Goal: Find specific page/section: Find specific page/section

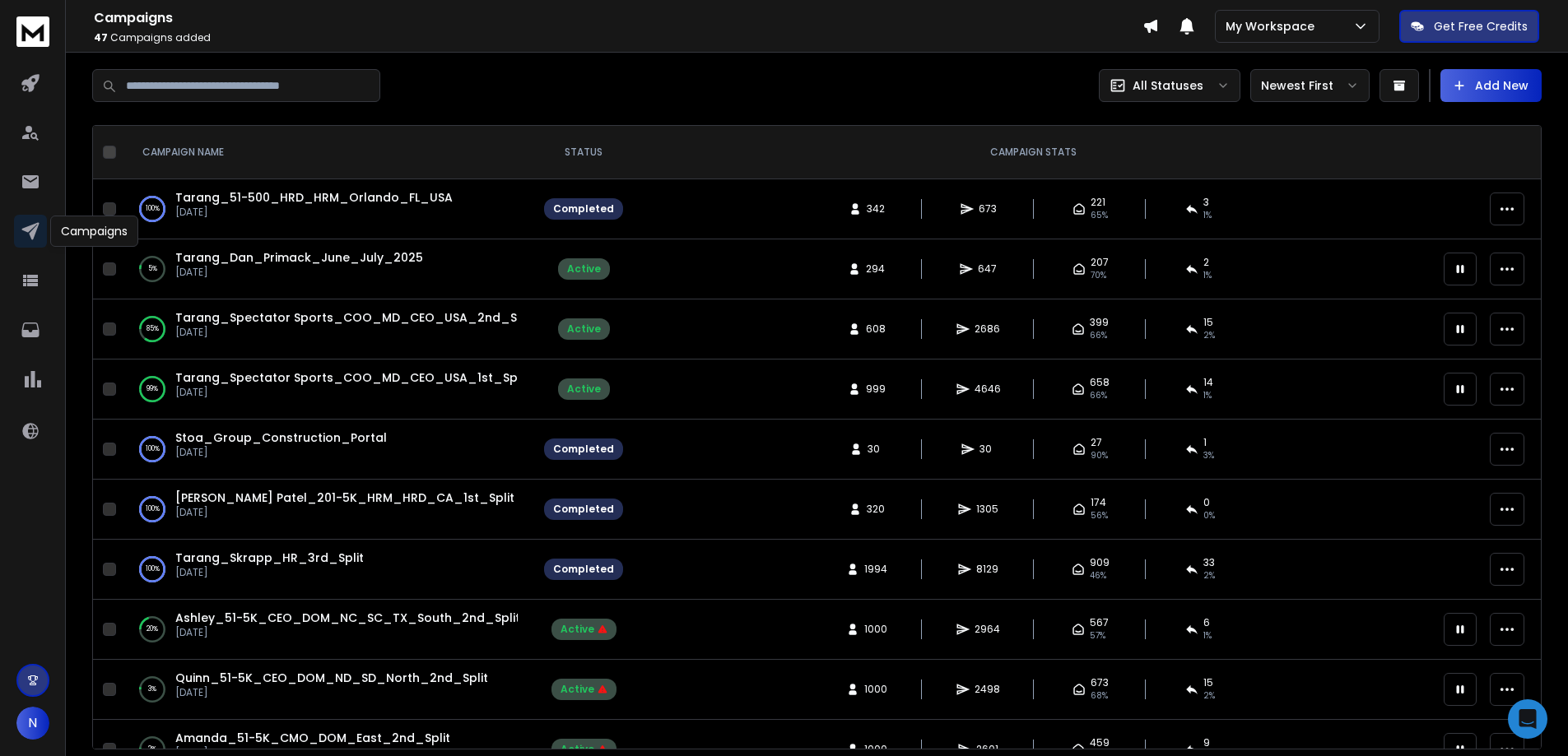
click at [26, 227] on icon at bounding box center [30, 231] width 17 height 17
click at [251, 198] on span "Tarang_51-500_HRD_HRM_Orlando_FL_USA" at bounding box center [314, 197] width 278 height 16
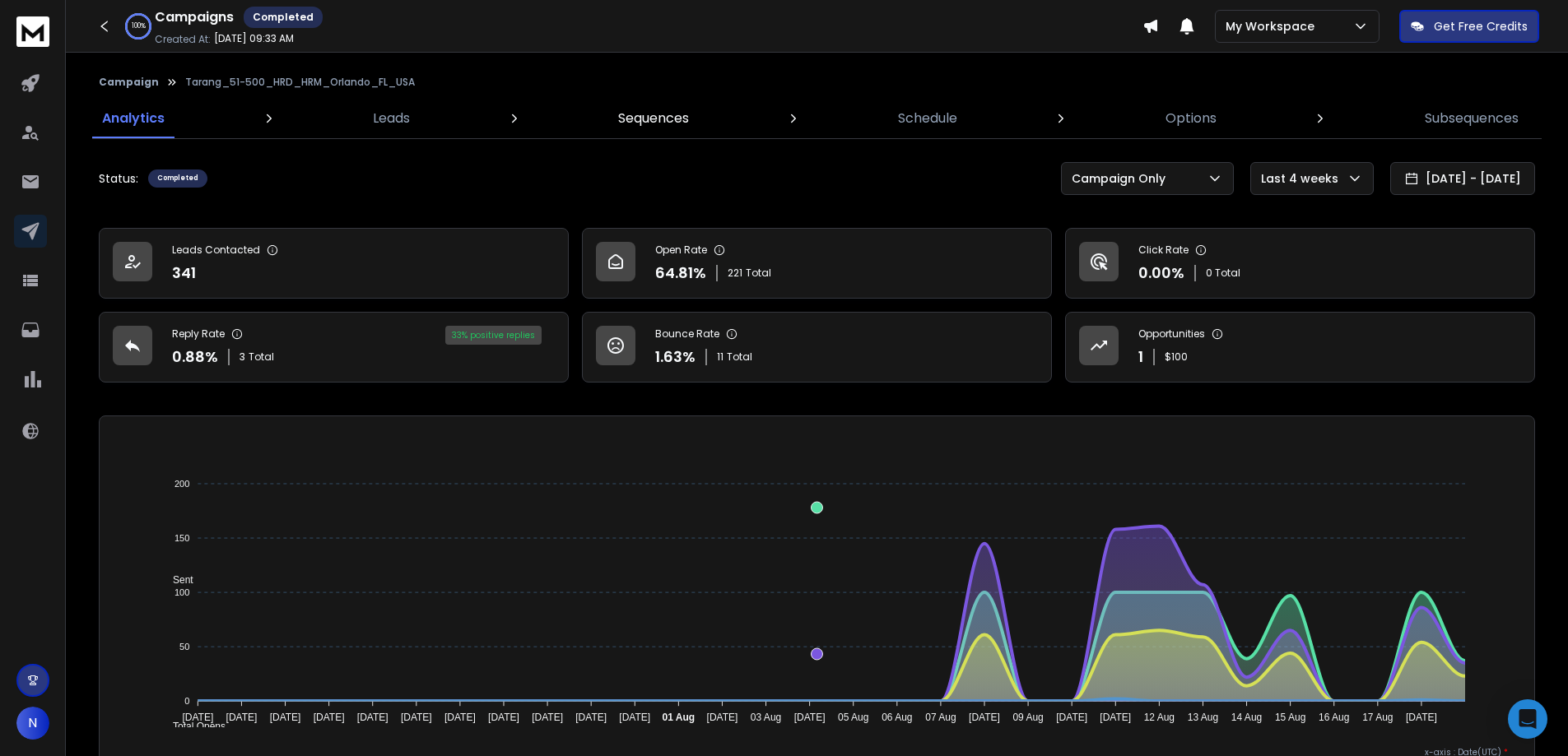
click at [649, 122] on p "Sequences" at bounding box center [653, 118] width 71 height 20
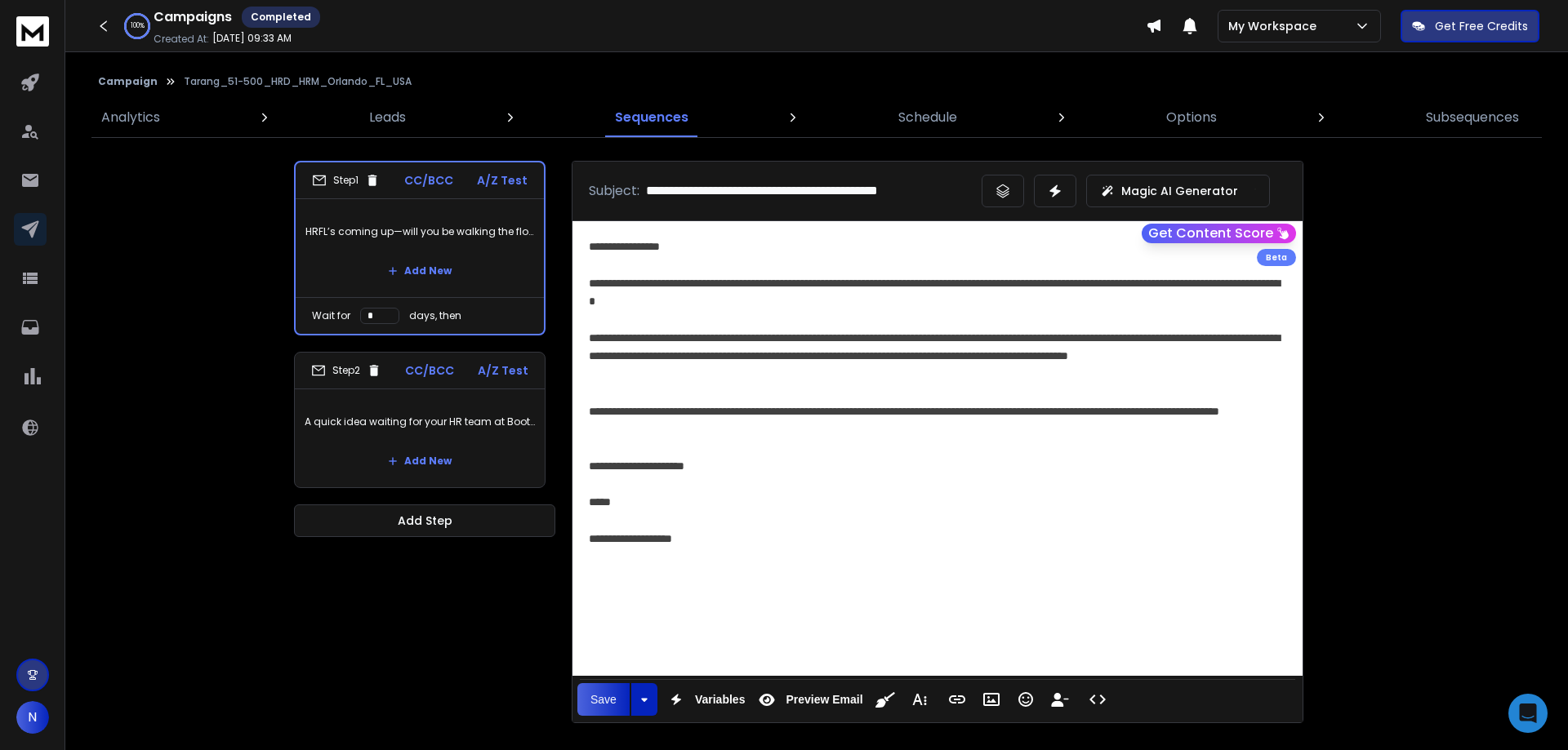
click at [384, 418] on p "A quick idea waiting for your HR team at Booth 528" at bounding box center [419, 422] width 231 height 46
type input "**********"
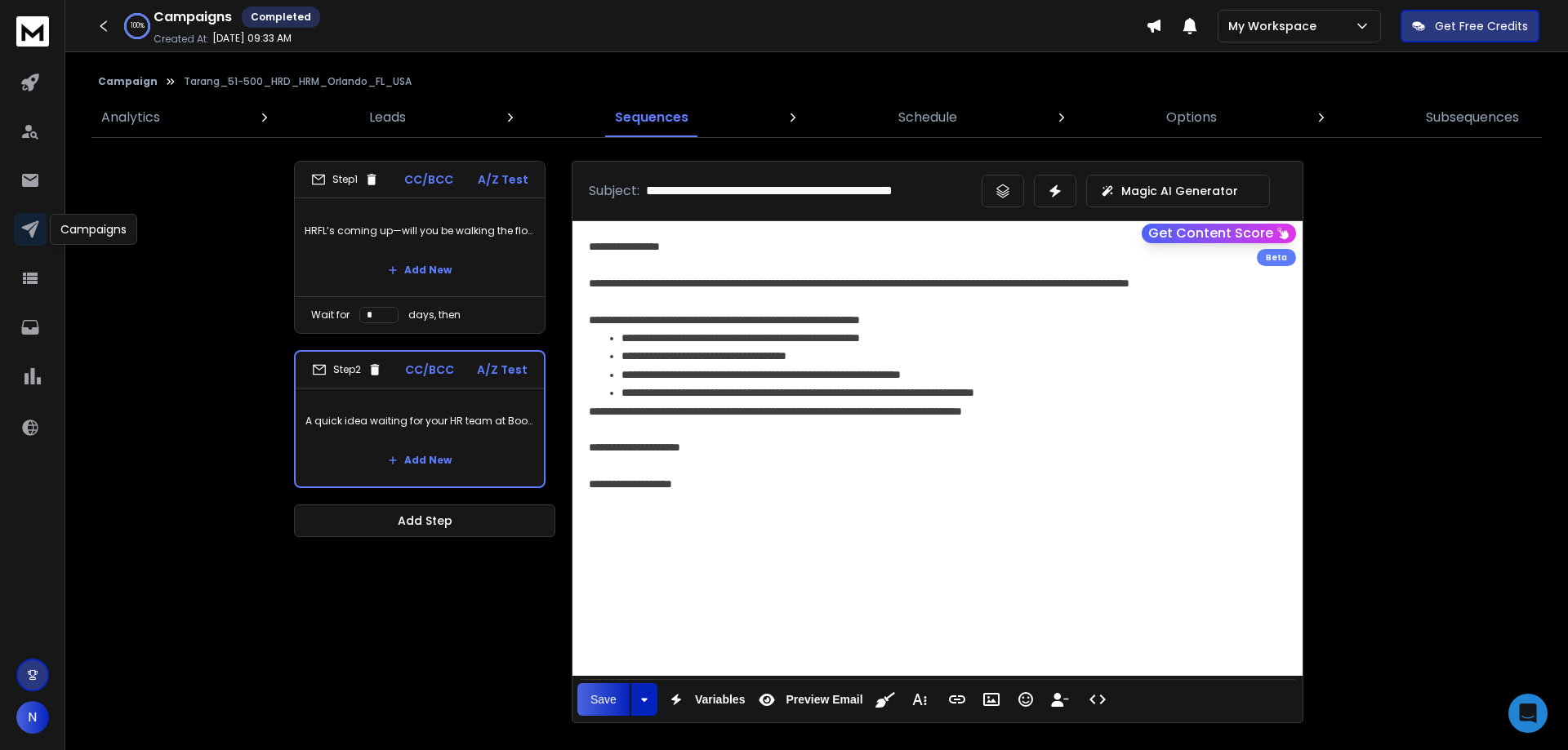
click at [27, 231] on icon at bounding box center [31, 230] width 20 height 20
